Goal: Information Seeking & Learning: Find contact information

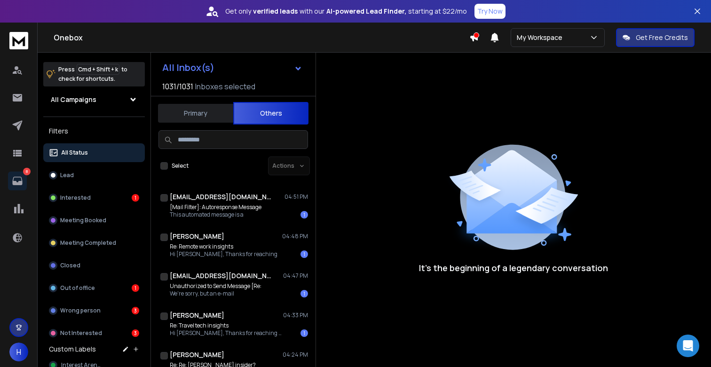
click at [204, 116] on button "Primary" at bounding box center [195, 113] width 75 height 21
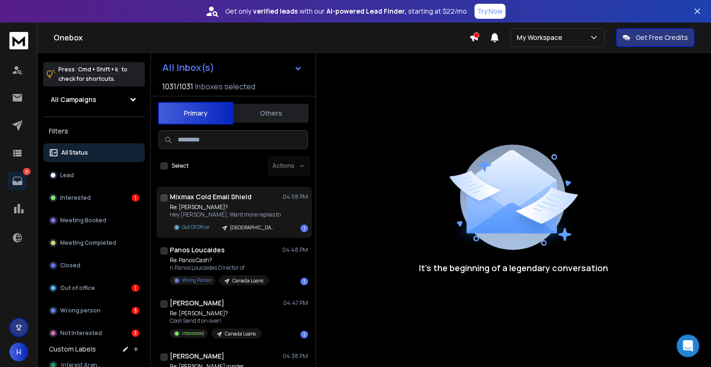
click at [216, 208] on p "Re: [PERSON_NAME]?" at bounding box center [225, 208] width 111 height 8
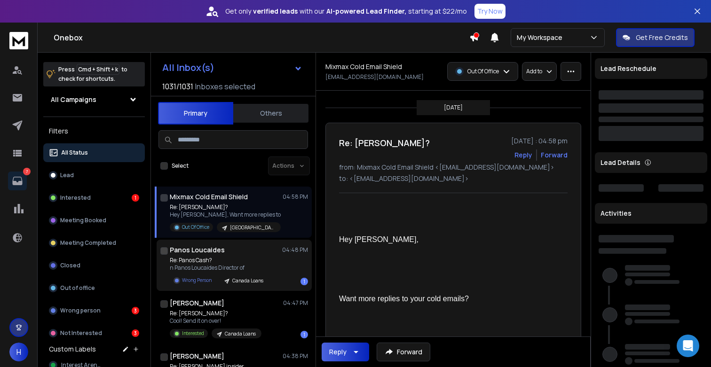
click at [219, 258] on p "Re: Panos Cash?" at bounding box center [219, 261] width 99 height 8
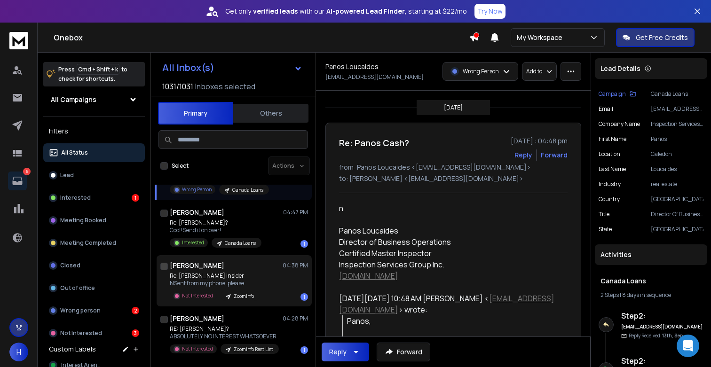
click at [218, 284] on p "NSent from my phone, please" at bounding box center [215, 284] width 90 height 8
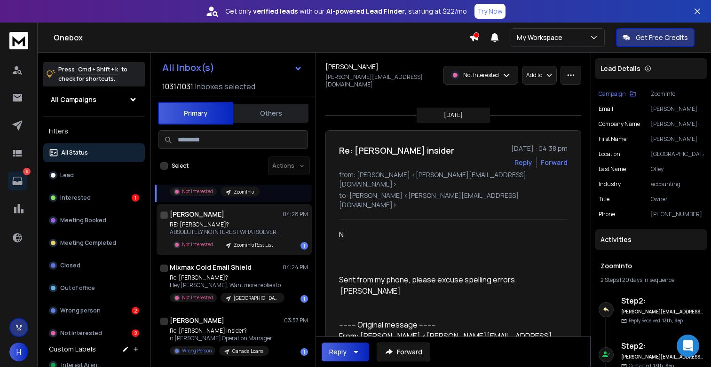
click at [223, 234] on p "ABSOLUTELY NO INTEREST WHATSOEVER …" at bounding box center [225, 232] width 111 height 8
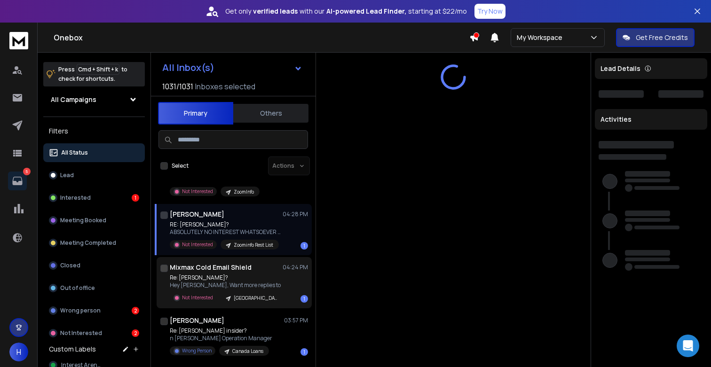
click at [223, 287] on p "Hey [PERSON_NAME], Want more replies to" at bounding box center [226, 286] width 113 height 8
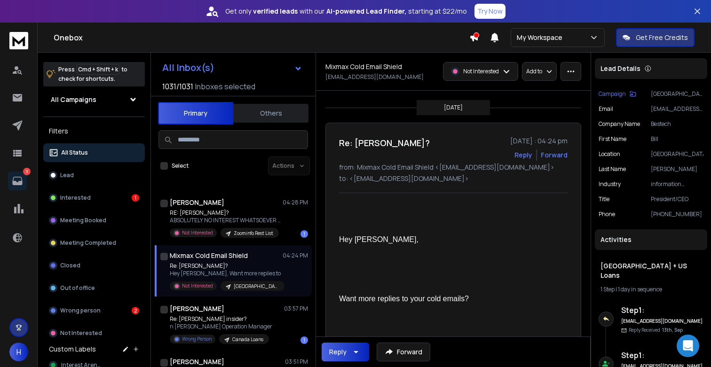
scroll to position [208, 0]
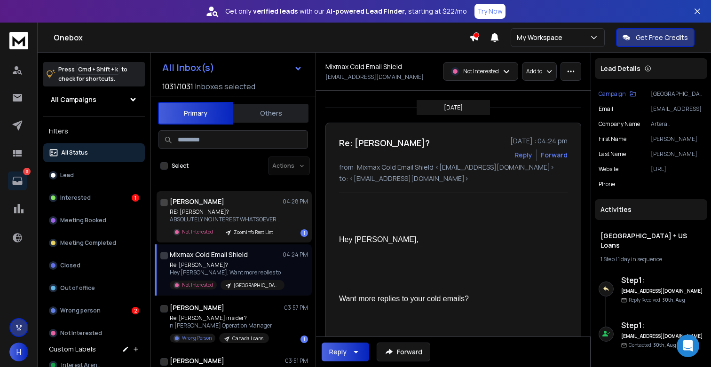
click at [229, 229] on icon at bounding box center [229, 232] width 8 height 8
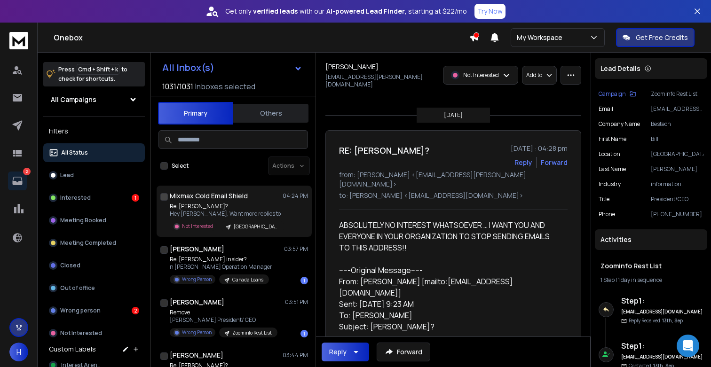
scroll to position [268, 0]
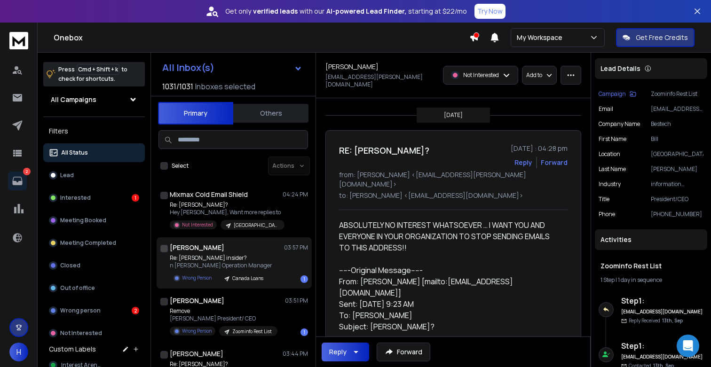
click at [230, 252] on div "[PERSON_NAME] 03:57 PM Re: [PERSON_NAME] insider? n [PERSON_NAME] Operation Man…" at bounding box center [239, 263] width 138 height 40
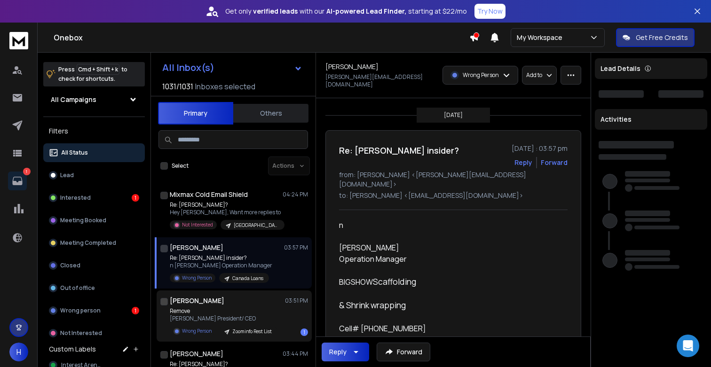
click at [229, 307] on div "[PERSON_NAME] 03:51 PM Remove [PERSON_NAME] President/ CEO Wrong Person Zoominf…" at bounding box center [239, 316] width 138 height 40
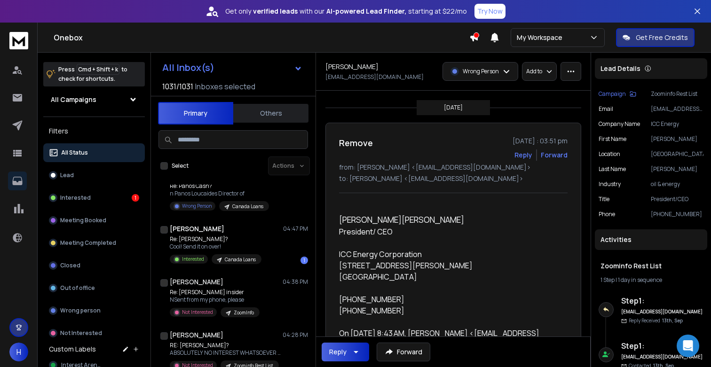
scroll to position [25, 0]
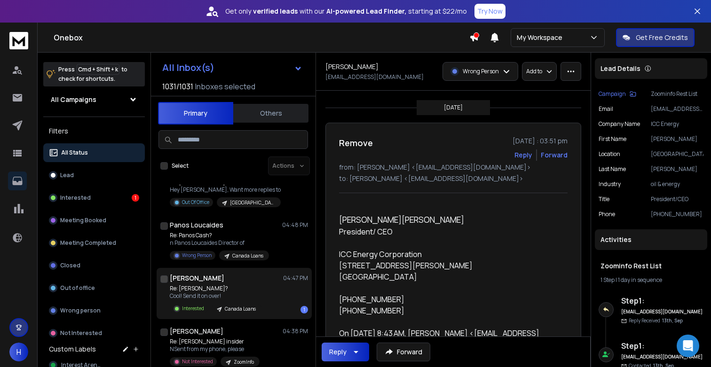
click at [231, 293] on p "Cool! Send it on over!" at bounding box center [216, 296] width 92 height 8
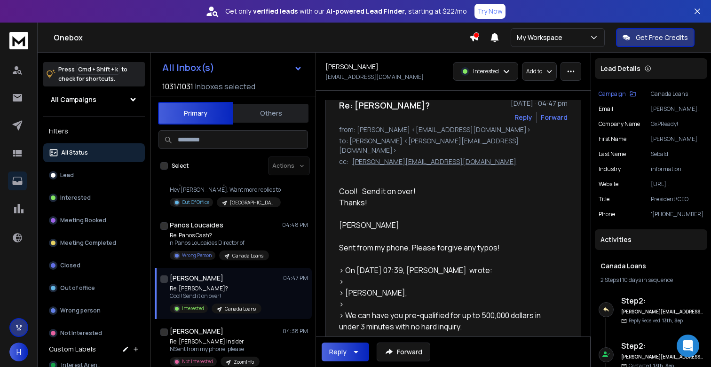
scroll to position [35, 0]
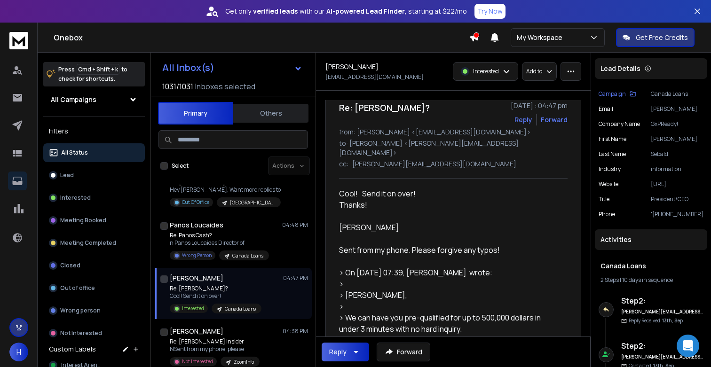
click at [241, 124] on div "Primary Others Select Actions Mixmax Cold Email Shield 04:58 PM Re: [PERSON_NAM…" at bounding box center [233, 280] width 165 height 353
click at [244, 116] on button "Others" at bounding box center [270, 113] width 75 height 21
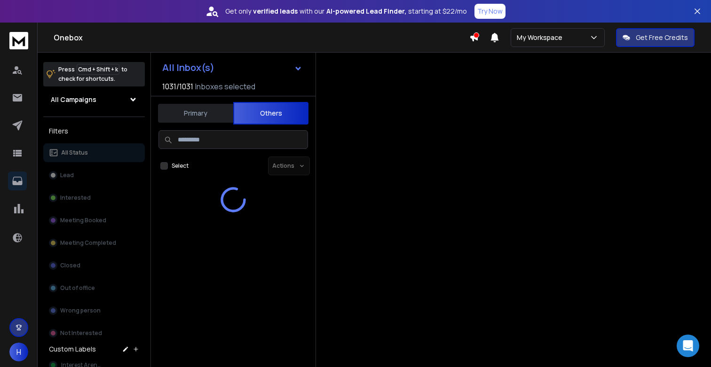
click at [244, 116] on button "Others" at bounding box center [270, 113] width 75 height 23
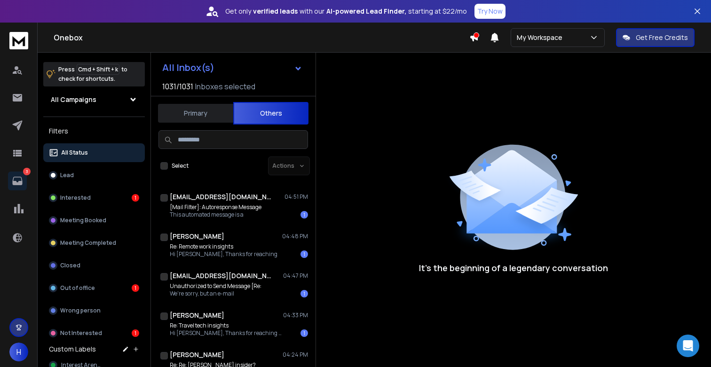
click at [188, 123] on button "Primary" at bounding box center [195, 113] width 75 height 21
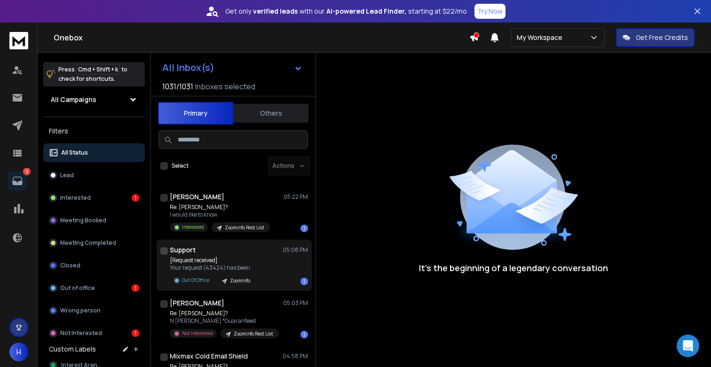
click at [290, 280] on div "[Request received] Your request (43424) has been Out Of Office ZoomInfo 1" at bounding box center [239, 271] width 138 height 29
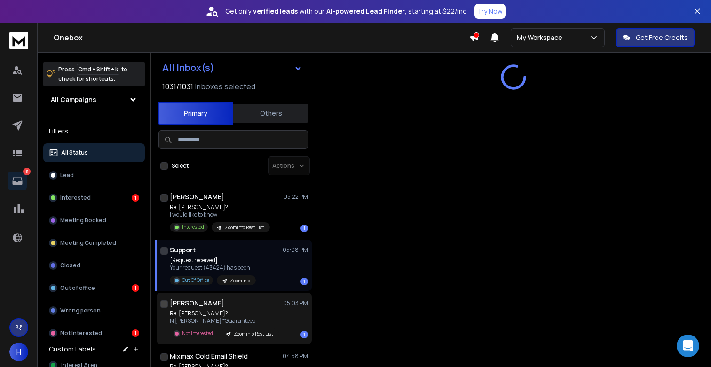
click at [269, 312] on p "Re: [PERSON_NAME]?" at bounding box center [224, 314] width 109 height 8
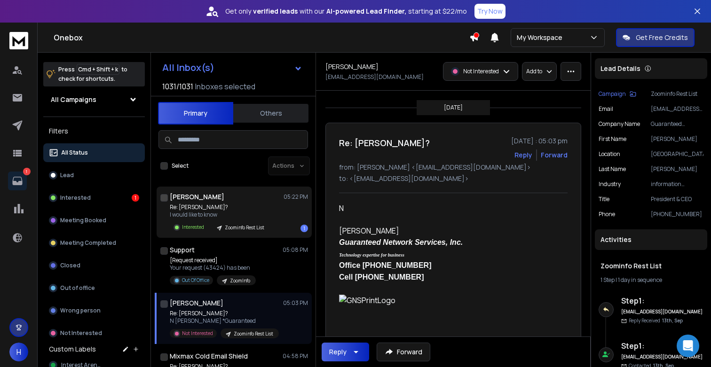
click at [267, 228] on div "Zoominfo Rest List" at bounding box center [241, 227] width 58 height 10
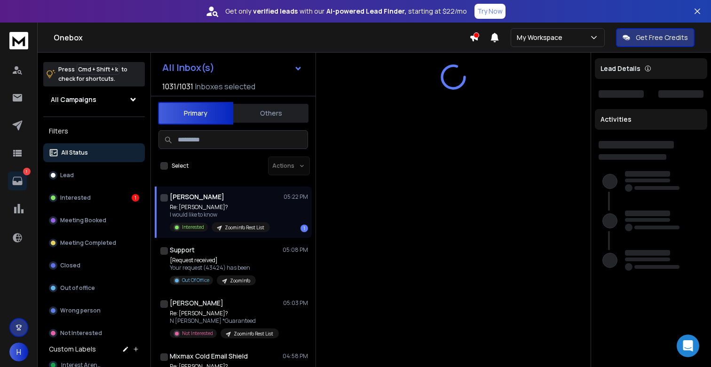
click at [267, 225] on div "Zoominfo Rest List" at bounding box center [241, 227] width 58 height 10
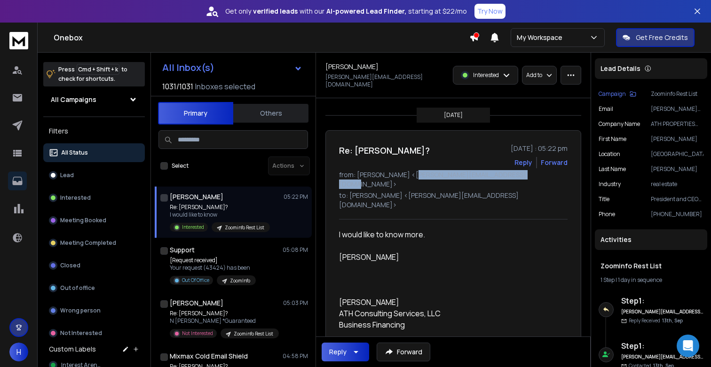
drag, startPoint x: 517, startPoint y: 168, endPoint x: 408, endPoint y: 165, distance: 109.1
click at [408, 170] on p "from: [PERSON_NAME] <[PERSON_NAME][EMAIL_ADDRESS][DOMAIN_NAME]>" at bounding box center [453, 179] width 228 height 19
copy p "[PERSON_NAME][EMAIL_ADDRESS][DOMAIN_NAME]"
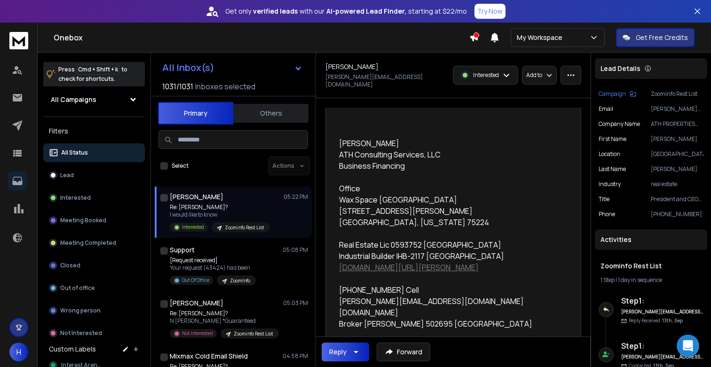
scroll to position [142, 0]
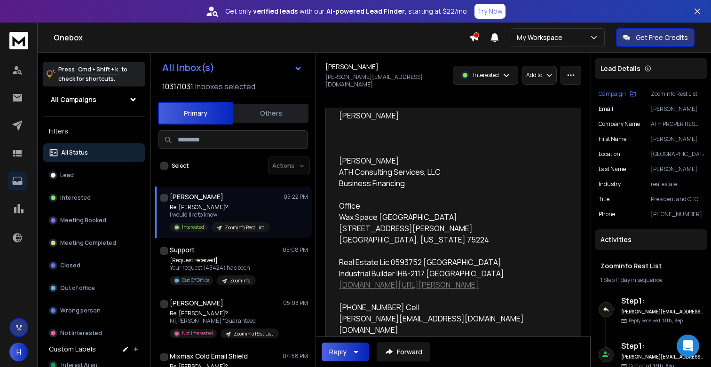
click at [256, 106] on button "Others" at bounding box center [270, 113] width 75 height 21
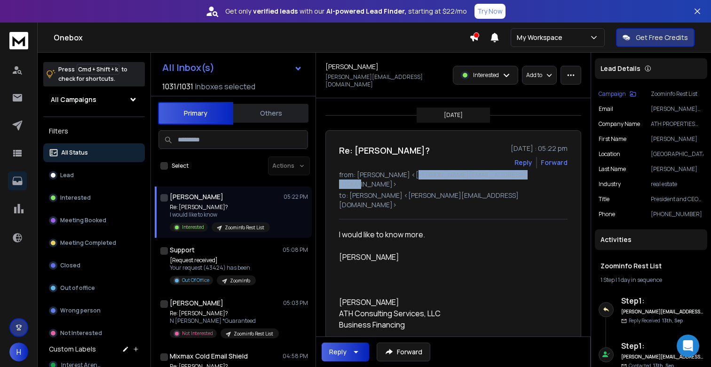
click at [256, 106] on button "Others" at bounding box center [270, 113] width 75 height 21
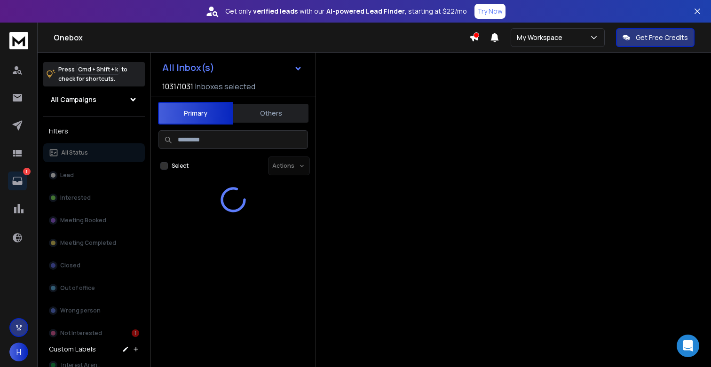
click at [194, 116] on button "Primary" at bounding box center [195, 113] width 75 height 23
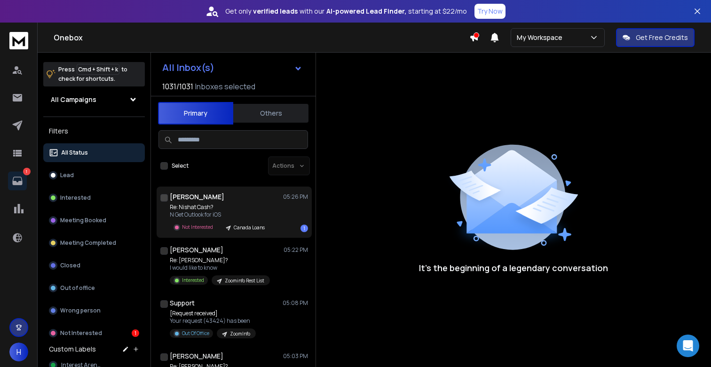
click at [260, 188] on div "[PERSON_NAME] 05:26 PM Re: [PERSON_NAME]? N Get Outlook for iOS Not Interested …" at bounding box center [234, 212] width 155 height 51
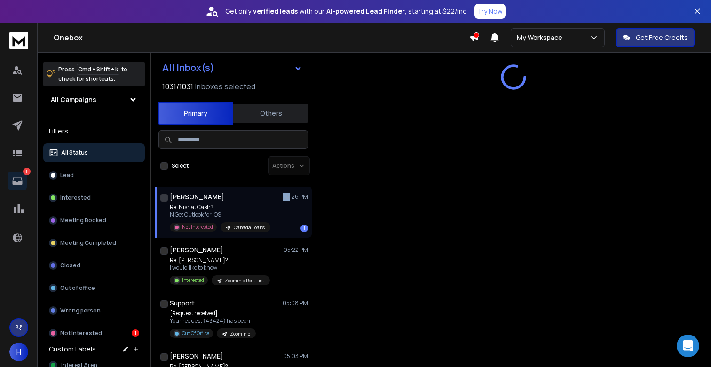
click at [260, 188] on div "[PERSON_NAME] 05:26 PM Re: [PERSON_NAME]? N Get Outlook for iOS Not Interested …" at bounding box center [234, 212] width 155 height 51
